Goal: Navigation & Orientation: Find specific page/section

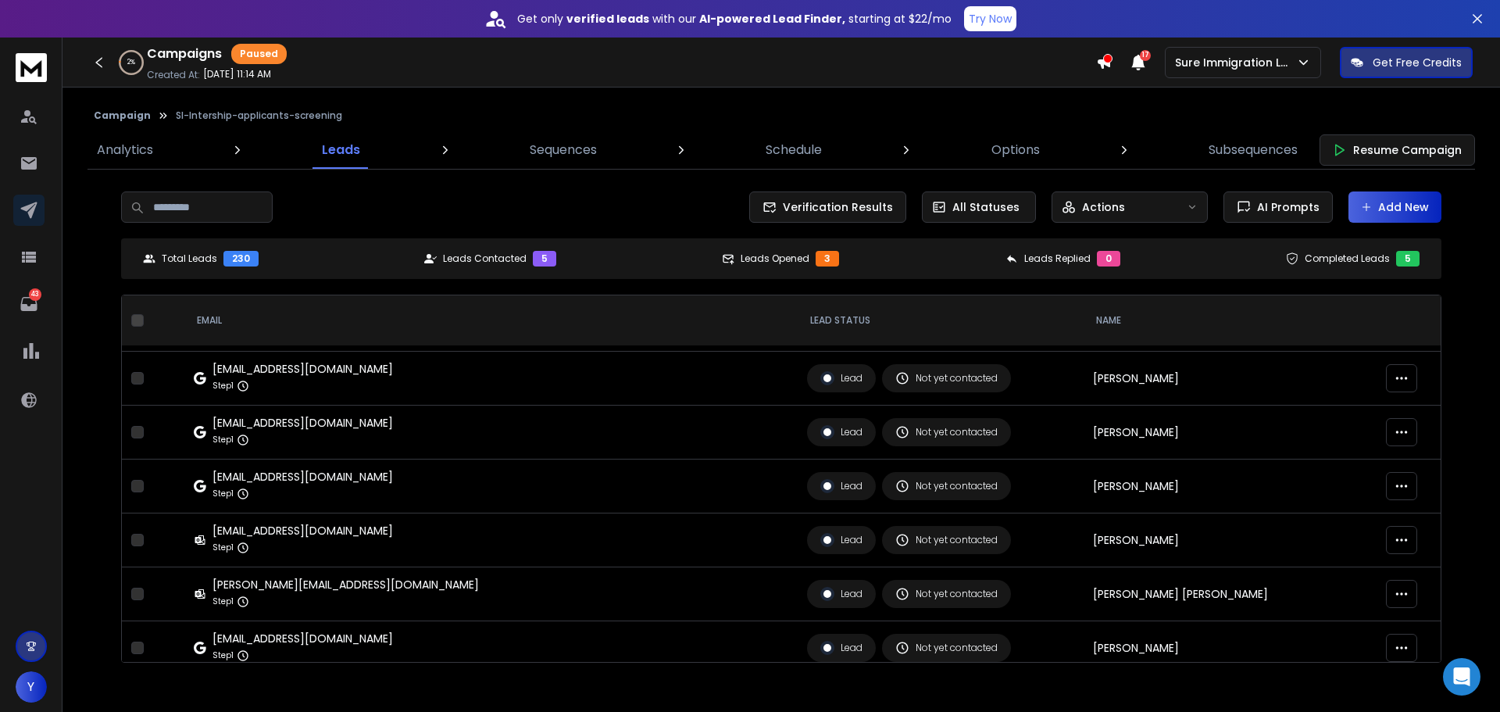
scroll to position [313, 0]
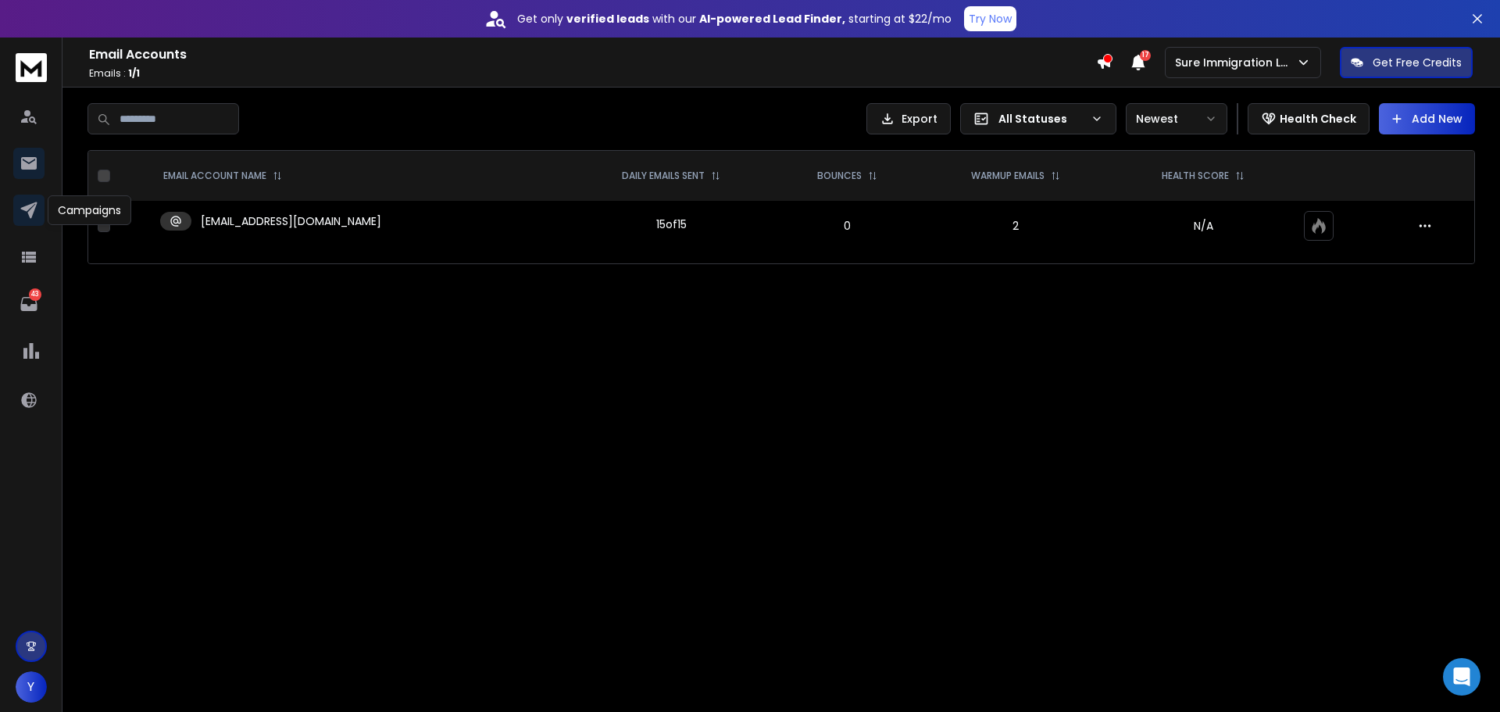
click at [21, 201] on icon at bounding box center [29, 210] width 19 height 19
